Goal: Task Accomplishment & Management: Use online tool/utility

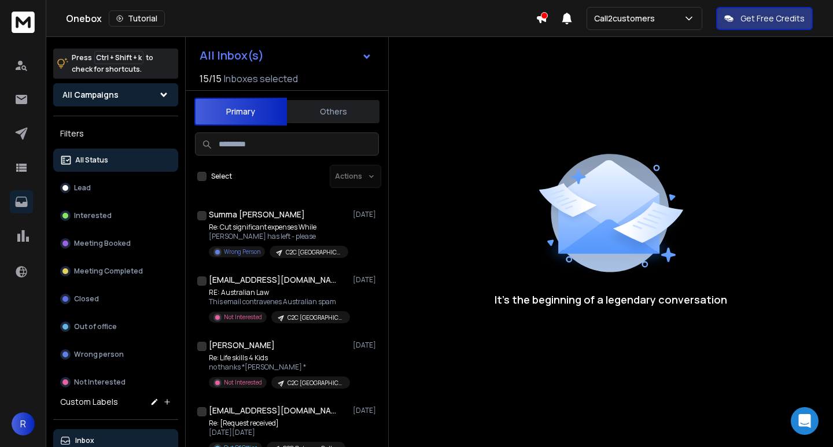
click at [125, 95] on button "All Campaigns" at bounding box center [115, 94] width 125 height 23
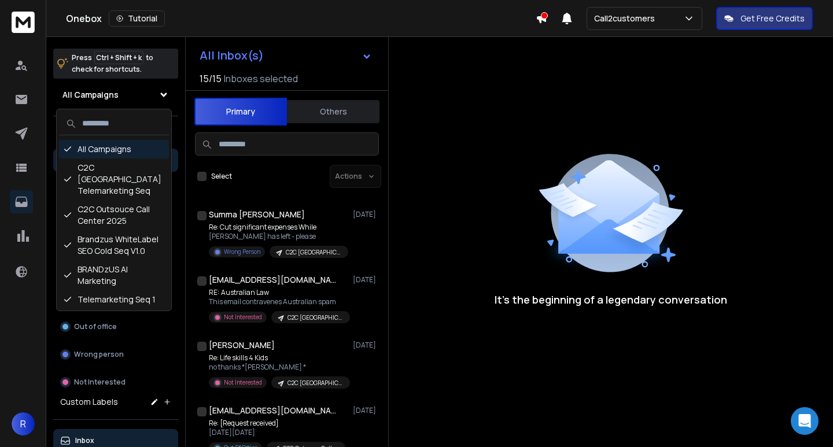
click at [116, 150] on div "All Campaigns" at bounding box center [114, 149] width 110 height 19
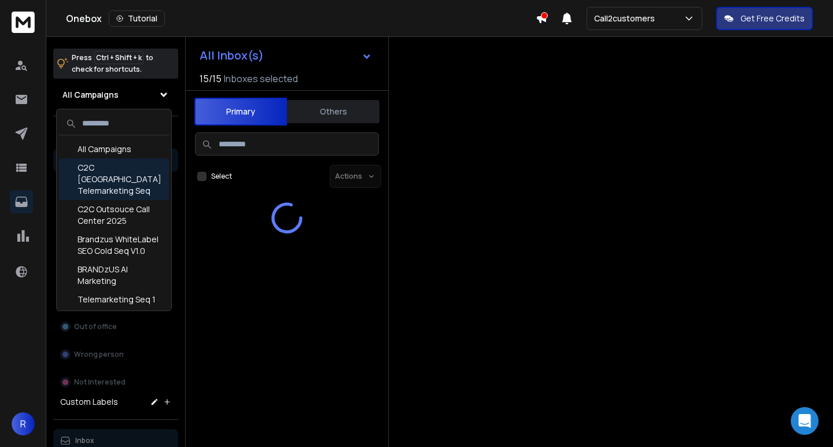
click at [111, 174] on div "C2C [GEOGRAPHIC_DATA] Telemarketing Seq" at bounding box center [114, 180] width 110 height 42
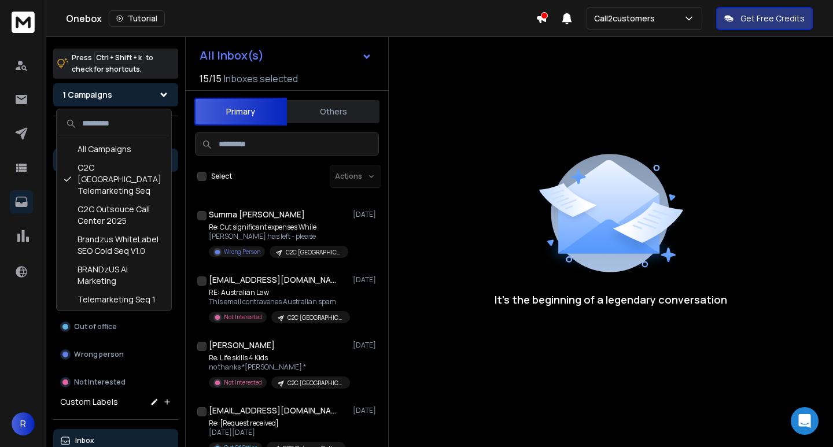
click at [160, 98] on icon at bounding box center [164, 95] width 10 height 10
click at [185, 92] on div "All Inbox(s) 15 / 15 Inboxes selected Primary Others Select Actions Summa McCos…" at bounding box center [287, 260] width 204 height 447
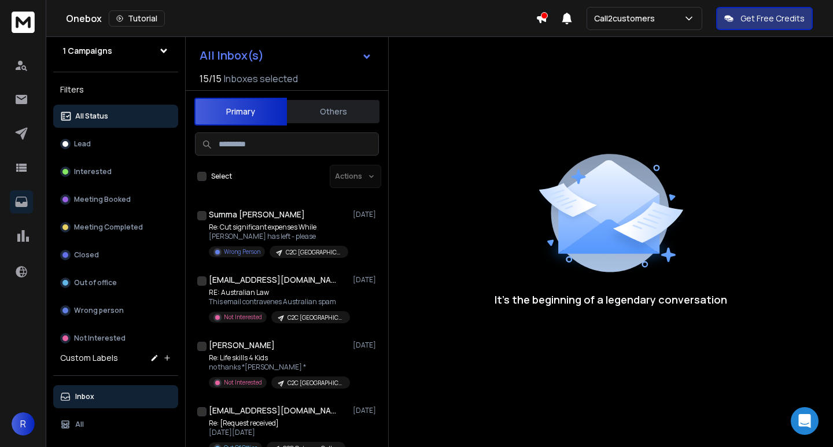
scroll to position [174, 0]
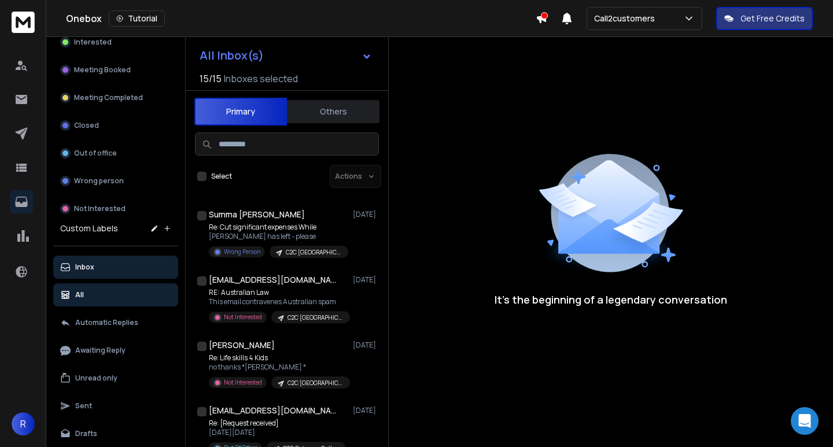
click at [100, 295] on button "All" at bounding box center [115, 295] width 125 height 23
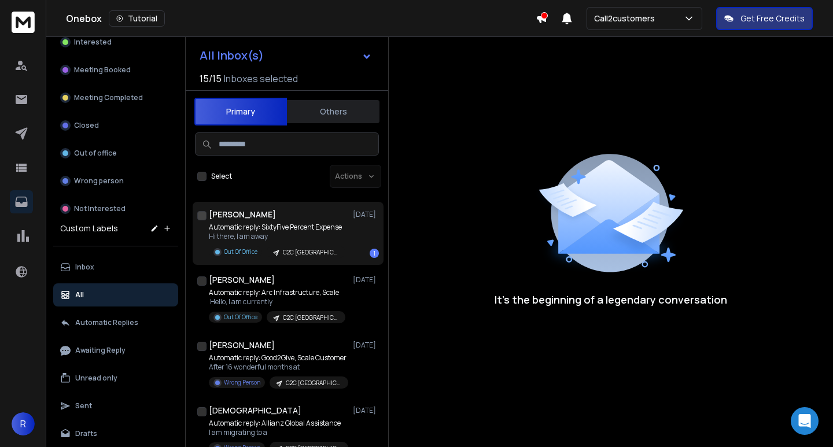
click at [264, 224] on p "Automatic reply: SixtyFive Percent Expense" at bounding box center [277, 227] width 137 height 9
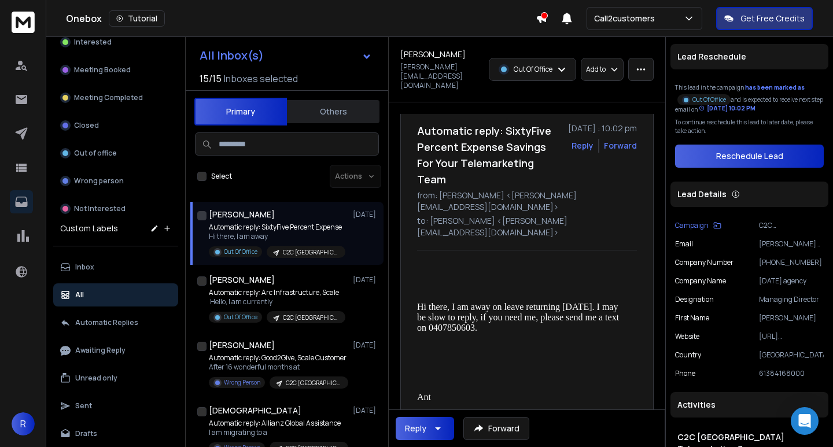
scroll to position [58, 0]
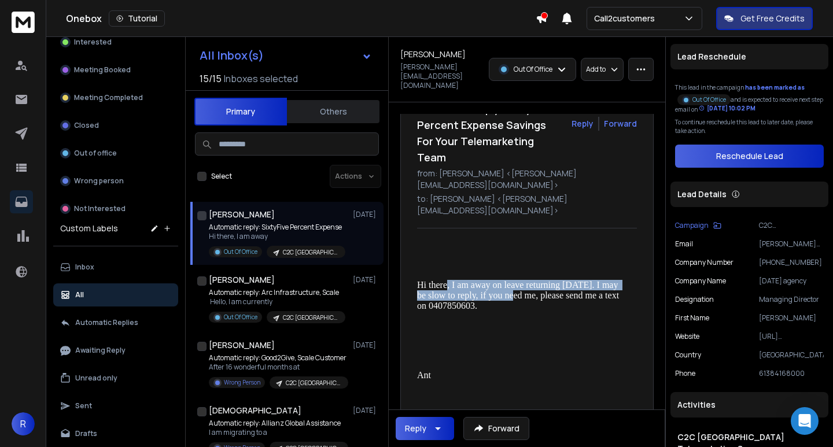
drag, startPoint x: 442, startPoint y: 240, endPoint x: 477, endPoint y: 242, distance: 35.4
click at [477, 280] on p "Hi there, I am away on leave returning Monday. I may be slow to reply, if you n…" at bounding box center [522, 295] width 211 height 31
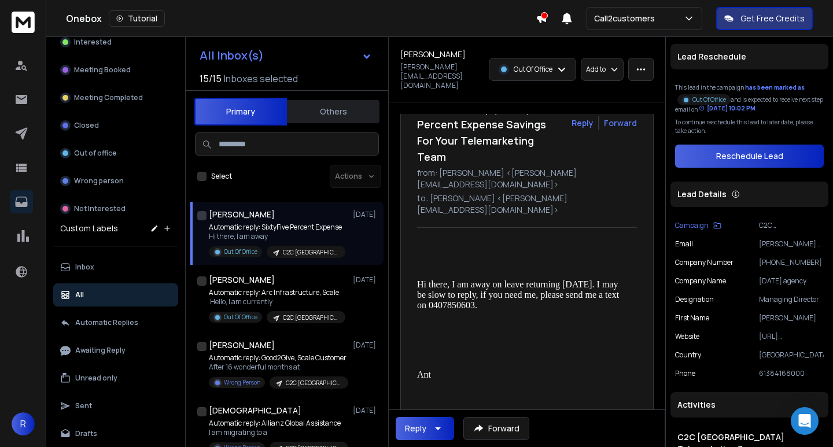
scroll to position [0, 0]
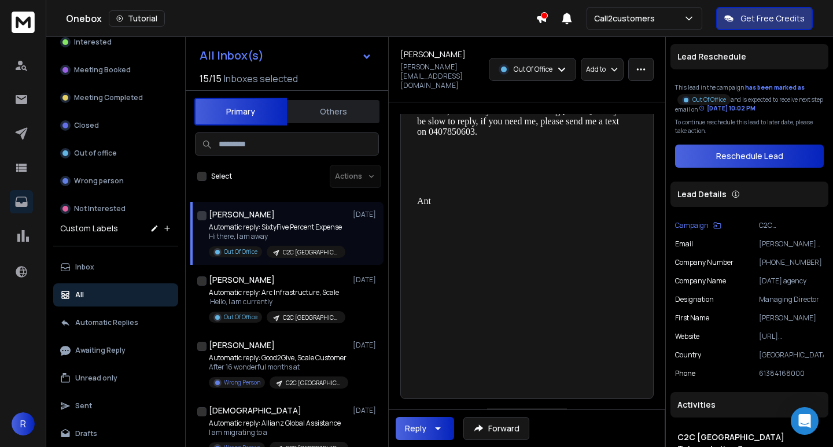
click at [550, 413] on p "View all 1 reply" at bounding box center [534, 417] width 43 height 9
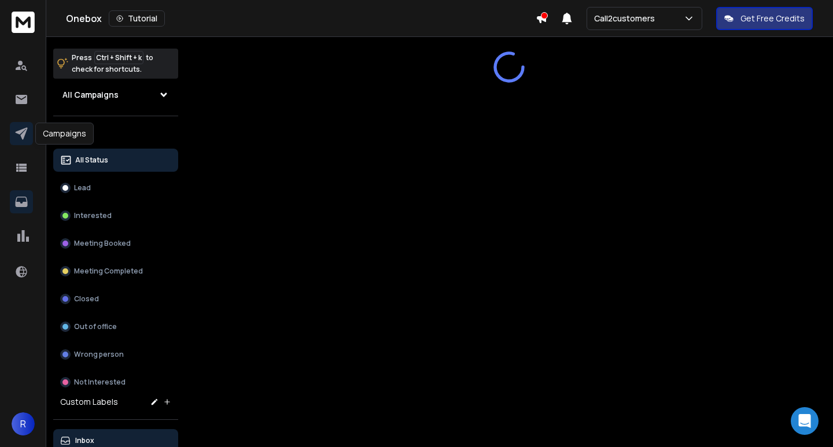
click at [22, 130] on icon at bounding box center [21, 134] width 12 height 12
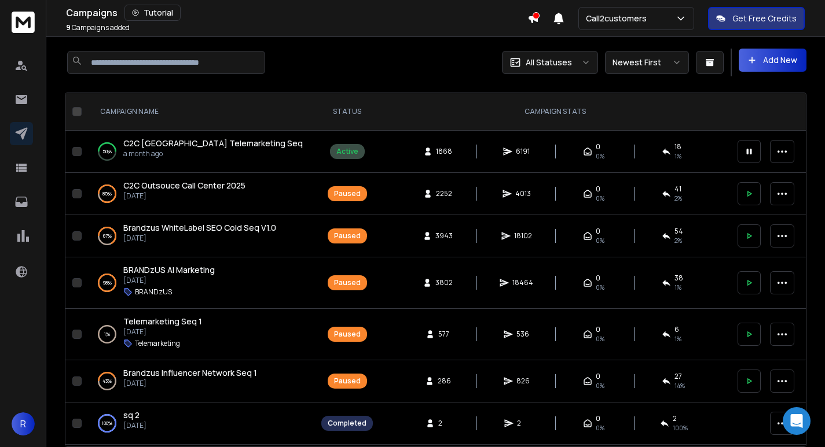
click at [189, 145] on span "C2C [GEOGRAPHIC_DATA] Telemarketing Seq" at bounding box center [212, 143] width 179 height 11
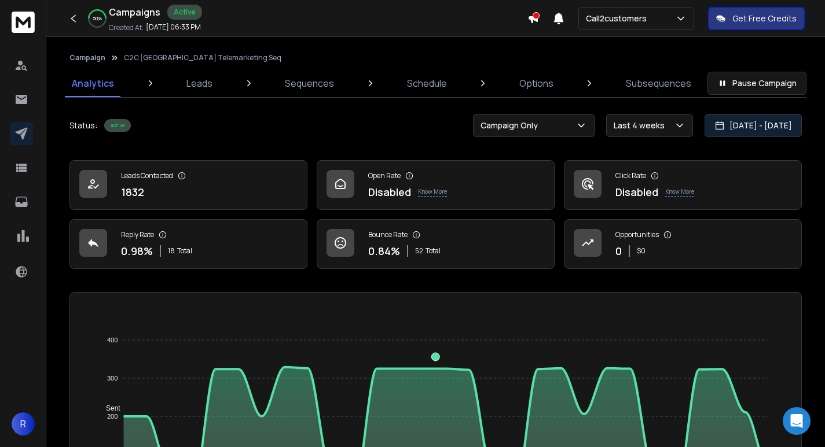
click at [722, 127] on button "[DATE] - [DATE]" at bounding box center [752, 125] width 97 height 23
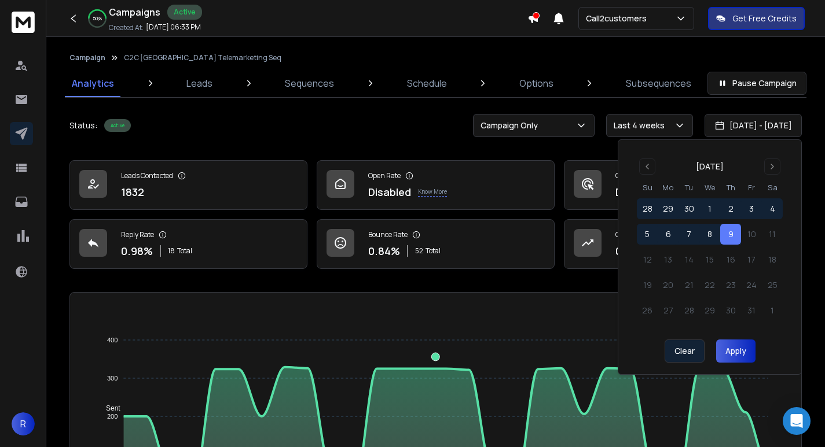
click at [694, 356] on button "Clear" at bounding box center [684, 351] width 40 height 23
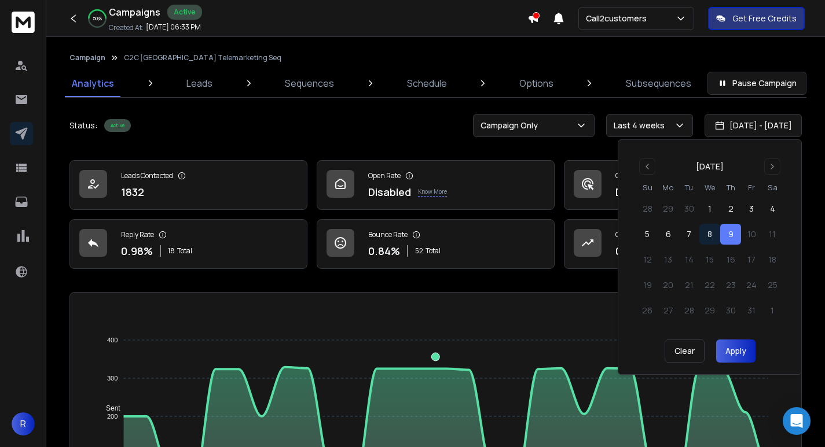
click at [708, 236] on button "8" at bounding box center [709, 234] width 21 height 21
click at [729, 351] on button "Apply" at bounding box center [735, 351] width 39 height 23
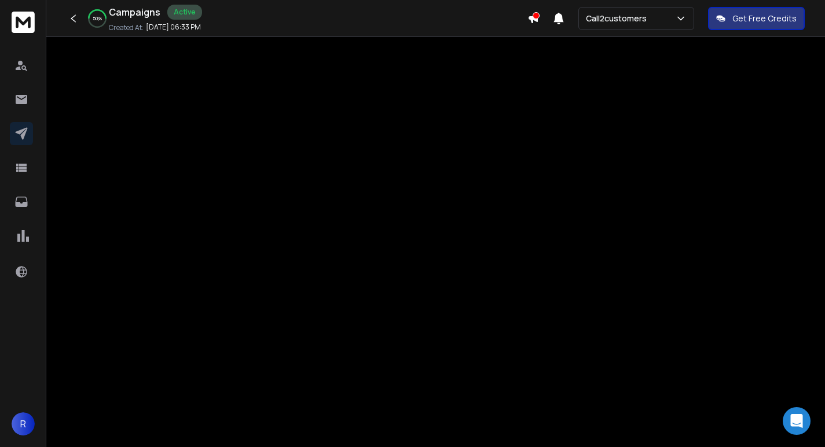
scroll to position [116, 0]
